Goal: Task Accomplishment & Management: Manage account settings

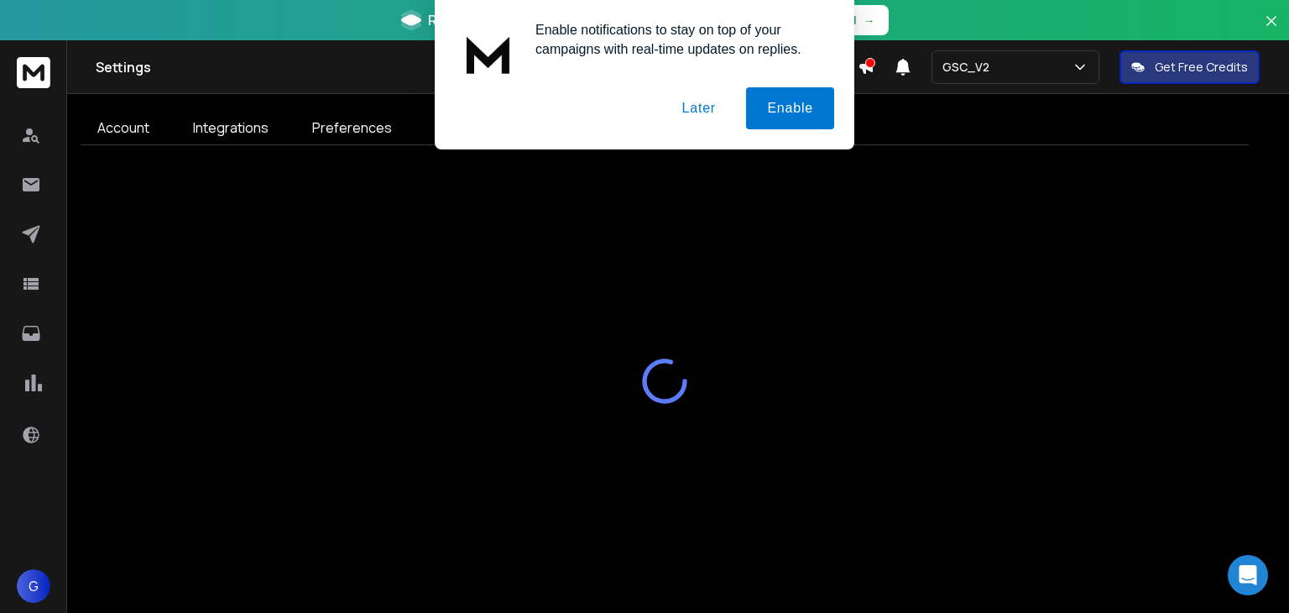
click at [702, 112] on button "Later" at bounding box center [699, 108] width 76 height 42
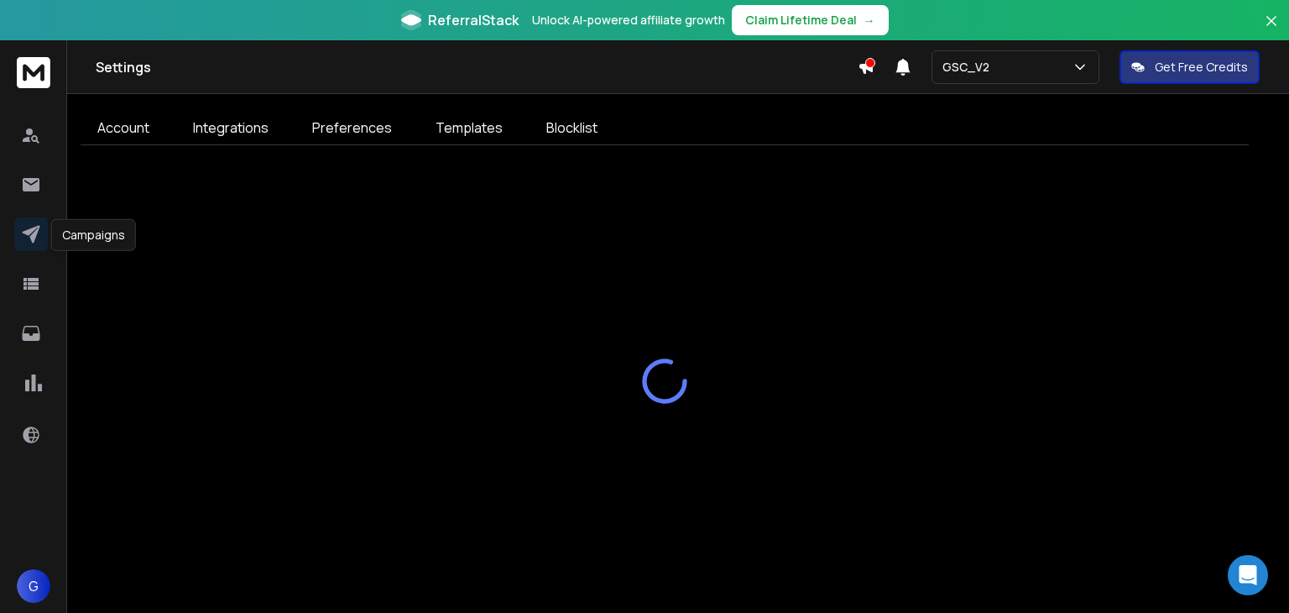
click at [29, 242] on icon at bounding box center [31, 234] width 20 height 20
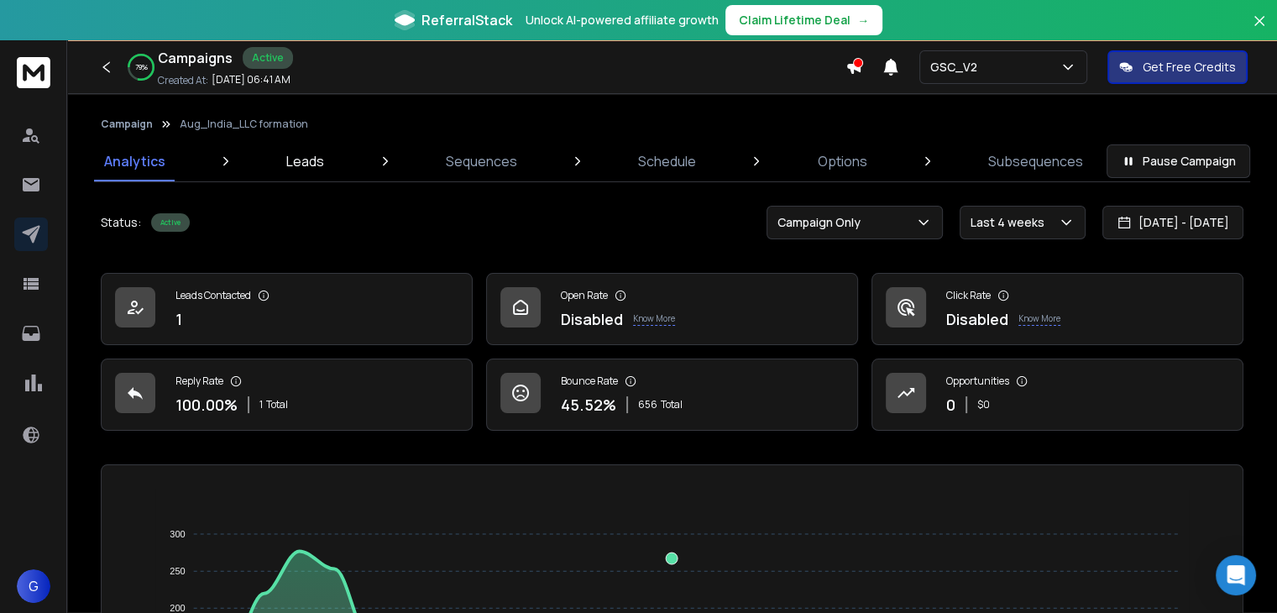
click at [316, 133] on div "Campaign Aug_India_LLC formation Analytics Leads Sequences Schedule Options Sub…" at bounding box center [672, 146] width 1156 height 71
click at [308, 165] on p "Leads" at bounding box center [305, 161] width 38 height 20
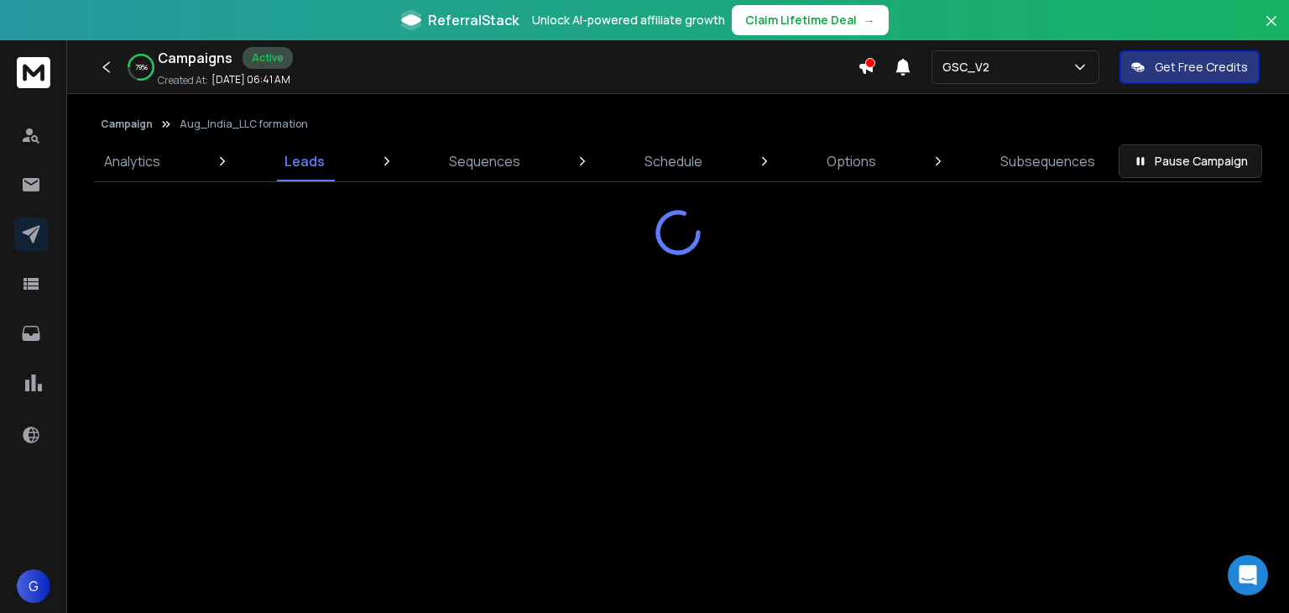
click at [308, 165] on p "Leads" at bounding box center [305, 161] width 40 height 20
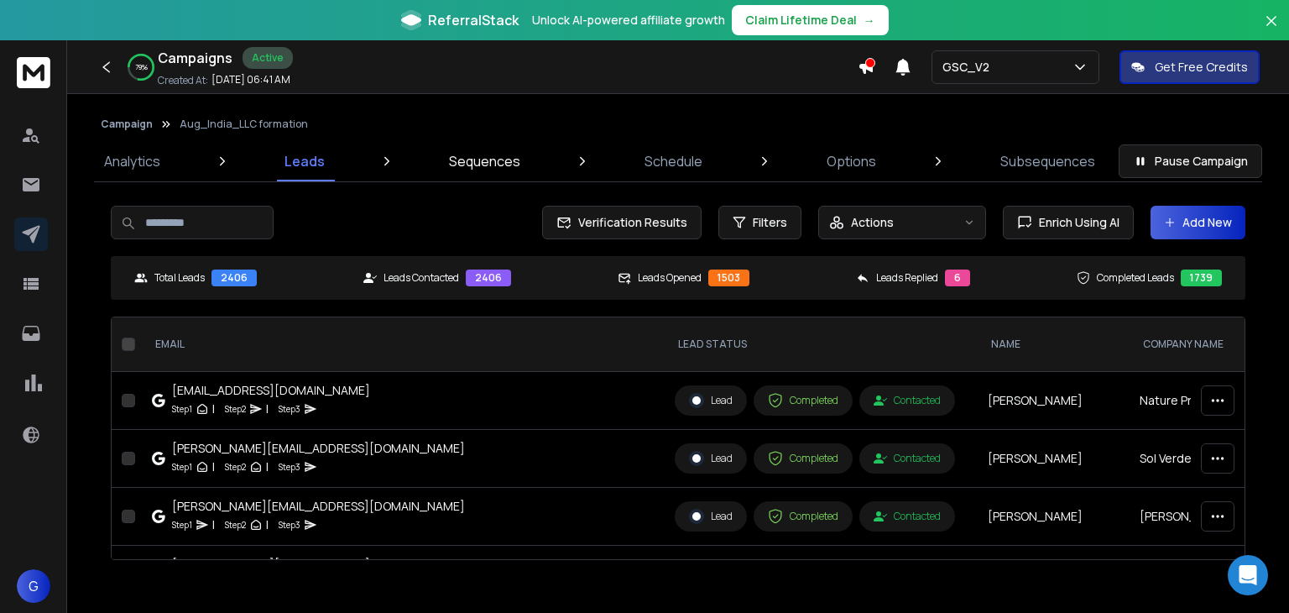
click at [480, 163] on p "Sequences" at bounding box center [484, 161] width 71 height 20
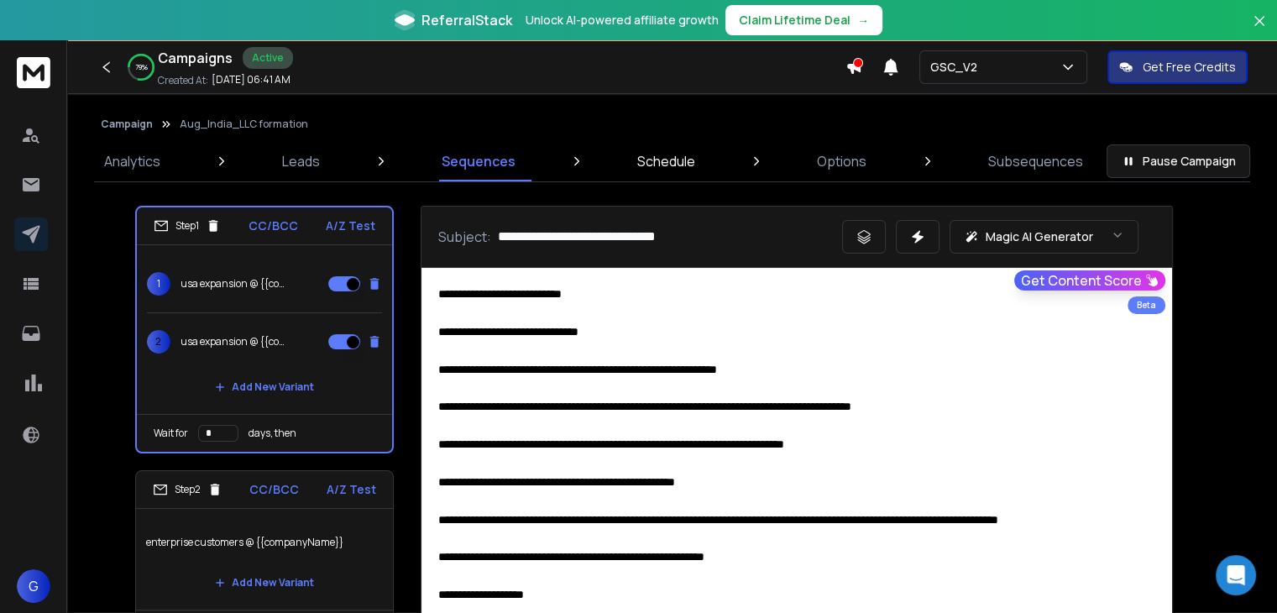
click at [685, 160] on p "Schedule" at bounding box center [666, 161] width 58 height 20
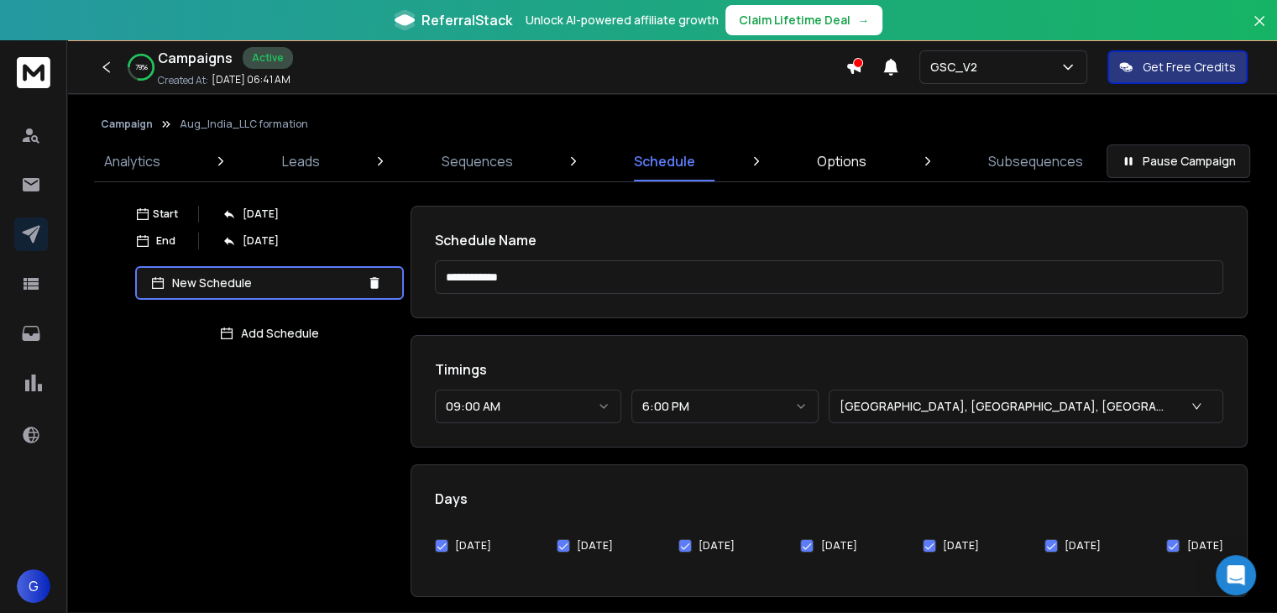
click at [852, 167] on p "Options" at bounding box center [842, 161] width 50 height 20
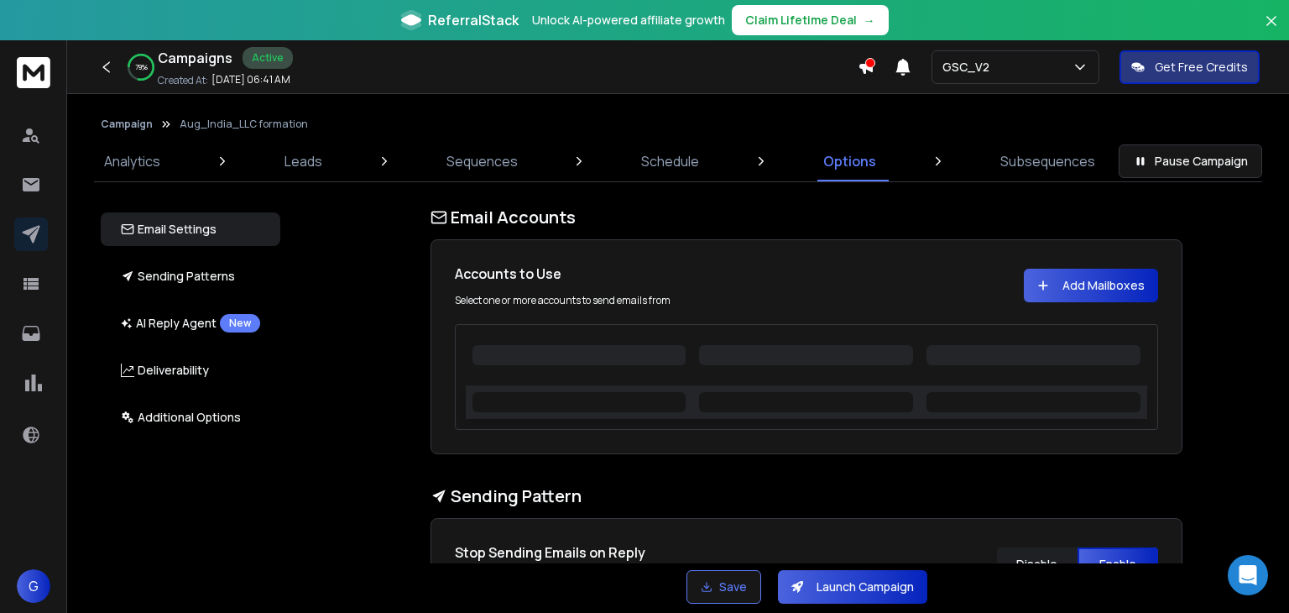
click at [529, 165] on div "Analytics Leads Sequences Schedule Options Subsequences" at bounding box center [600, 161] width 1012 height 40
click at [346, 161] on div "Analytics Leads Sequences Schedule Options Subsequences" at bounding box center [600, 161] width 1012 height 40
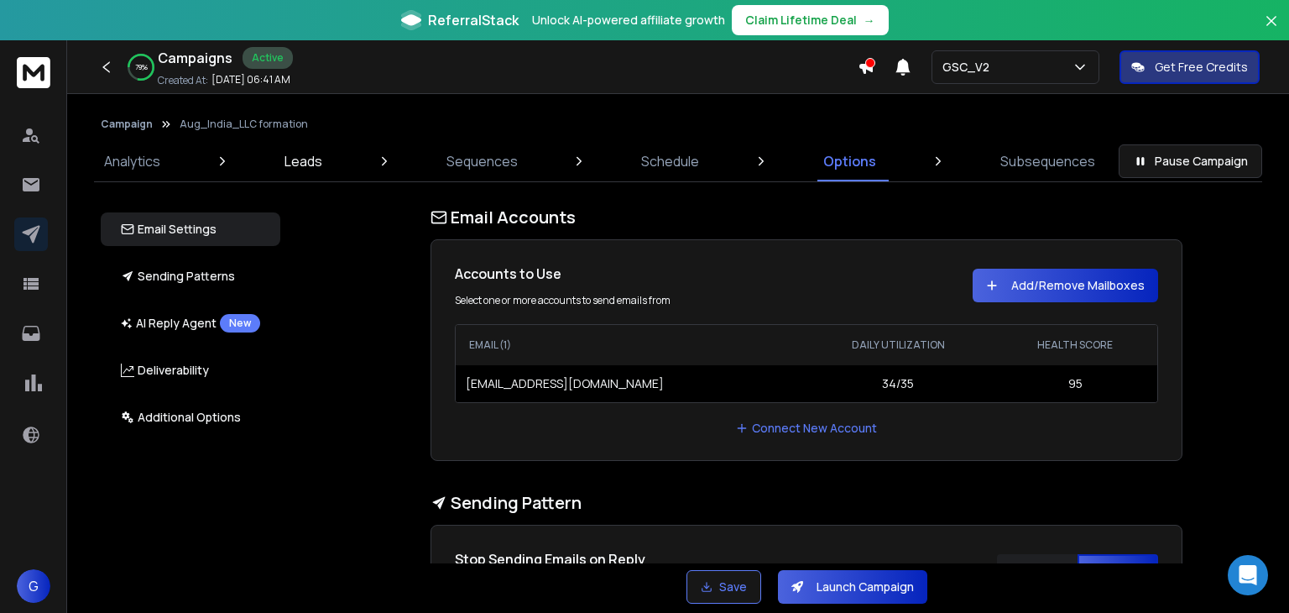
click at [306, 158] on p "Leads" at bounding box center [304, 161] width 38 height 20
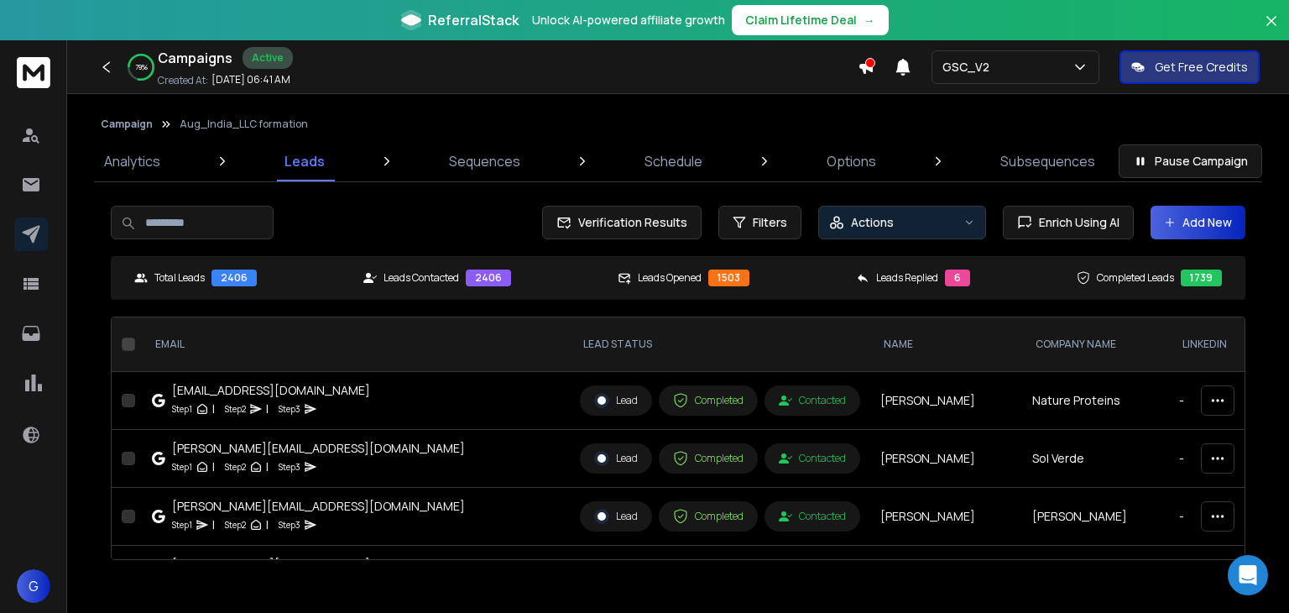
click at [969, 224] on icon "button" at bounding box center [970, 222] width 12 height 13
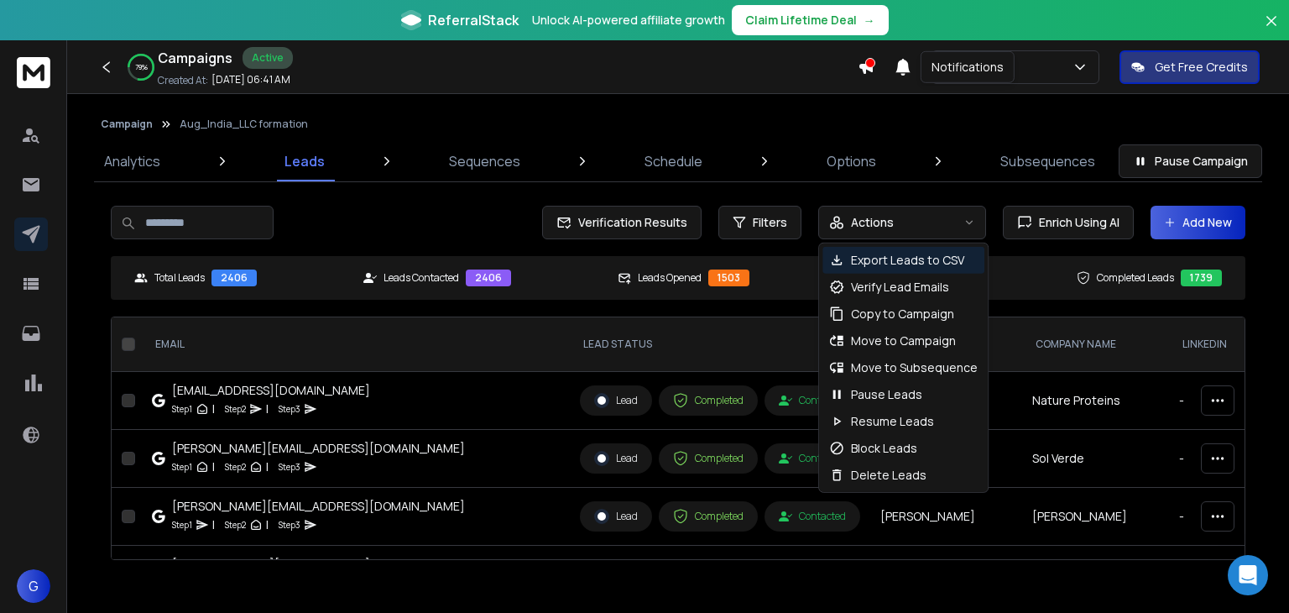
click at [906, 70] on icon at bounding box center [903, 66] width 15 height 17
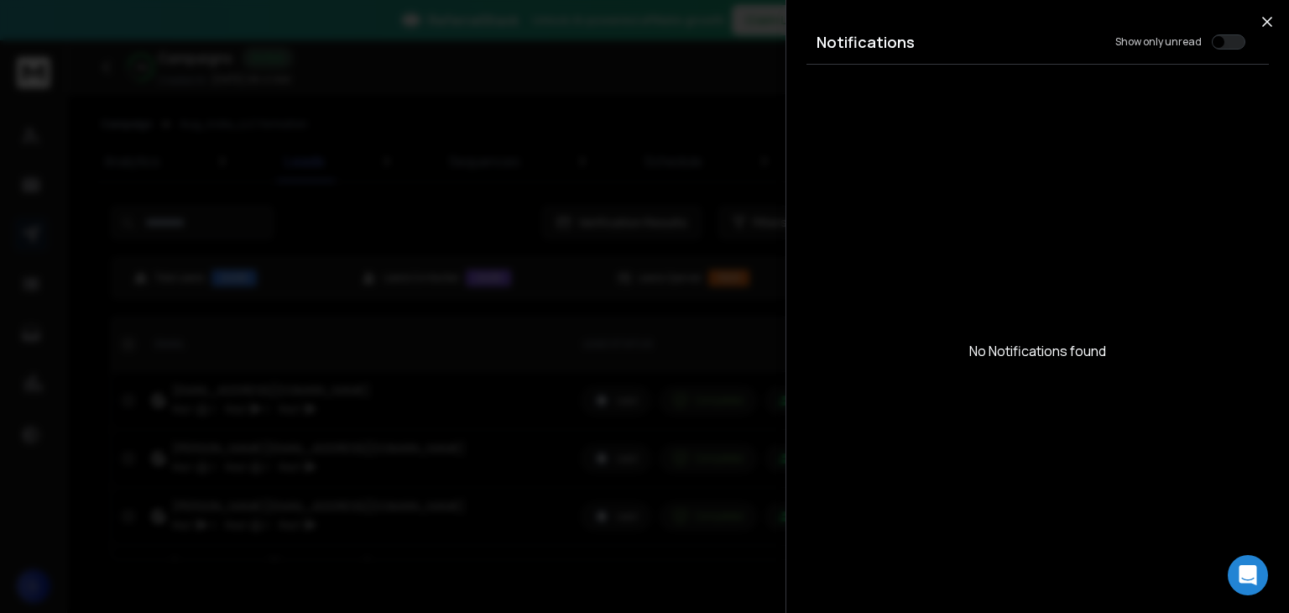
click at [1259, 21] on icon "button" at bounding box center [1267, 21] width 17 height 17
